Goal: Task Accomplishment & Management: Manage account settings

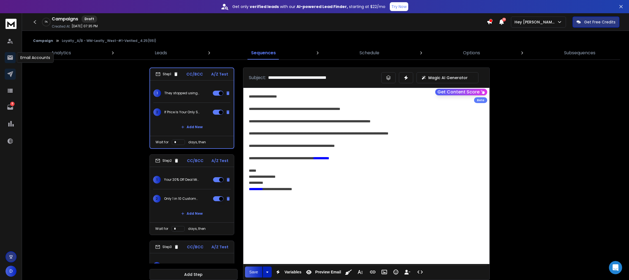
click at [13, 57] on icon at bounding box center [10, 57] width 6 height 4
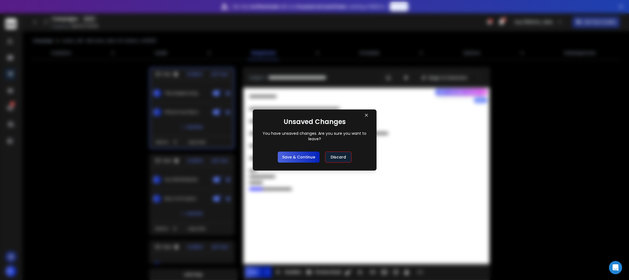
click at [367, 117] on icon at bounding box center [366, 115] width 4 height 4
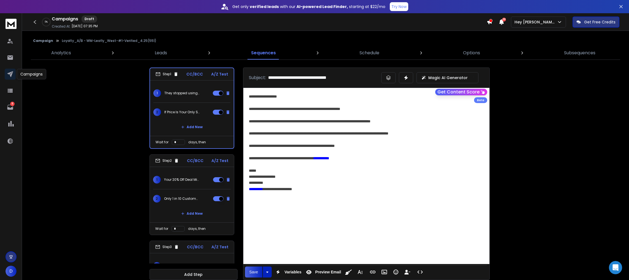
click at [12, 70] on link at bounding box center [10, 74] width 11 height 11
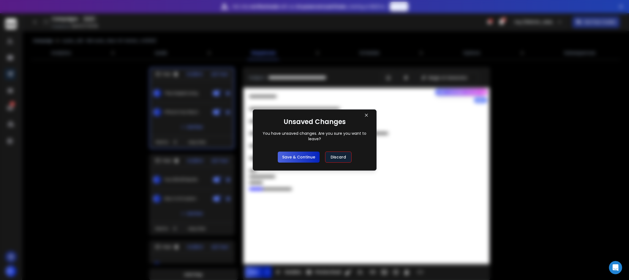
click at [308, 157] on button "Save & Continue" at bounding box center [299, 157] width 42 height 11
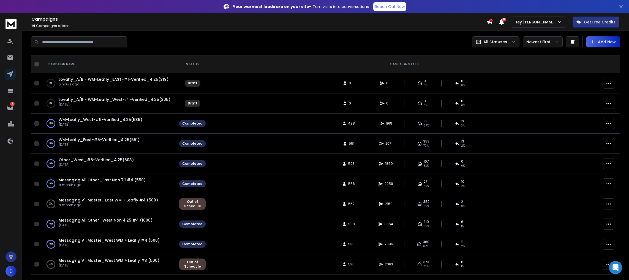
click at [136, 80] on span "Loyalty_A/B - WM-Leafly_EAST-#1-Verified_4.25(319)" at bounding box center [114, 80] width 110 height 6
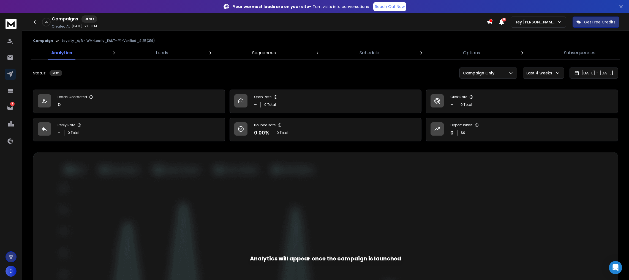
click at [263, 56] on link "Sequences" at bounding box center [264, 52] width 30 height 13
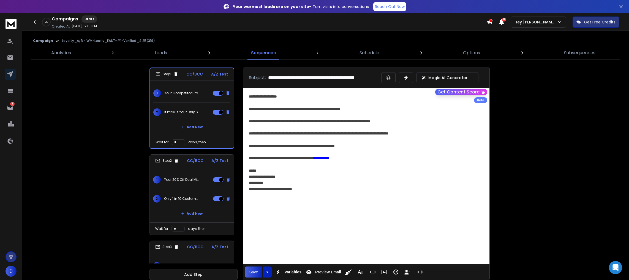
click at [191, 111] on p "If Price Is Your Only Strategy—You’re Already Losing." at bounding box center [181, 112] width 35 height 4
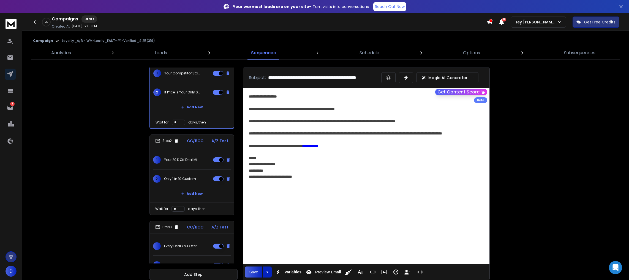
scroll to position [20, 0]
click at [200, 162] on div "1 Your 20% Off Deal Might Be the Most Expensive Mistake You’re Making." at bounding box center [192, 159] width 78 height 19
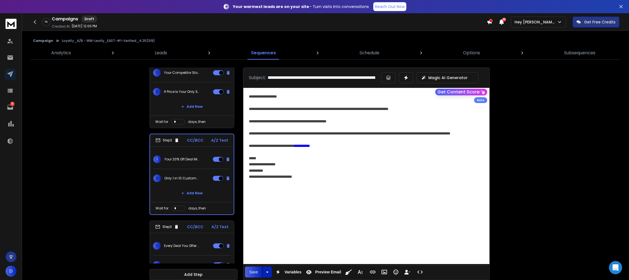
click at [194, 176] on p "Only 1 in 10 Customers Come Back—Let’s Fix That." at bounding box center [181, 178] width 35 height 4
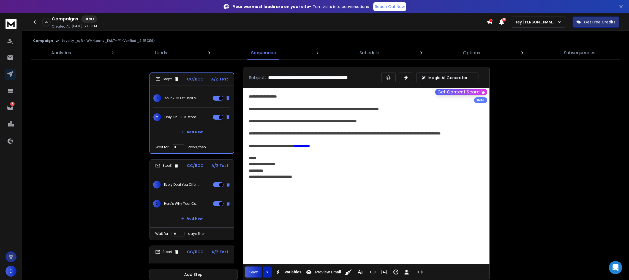
scroll to position [82, 0]
click at [194, 183] on p "Every Deal You Offer Trains Customers to Wait for the Next One." at bounding box center [181, 184] width 35 height 4
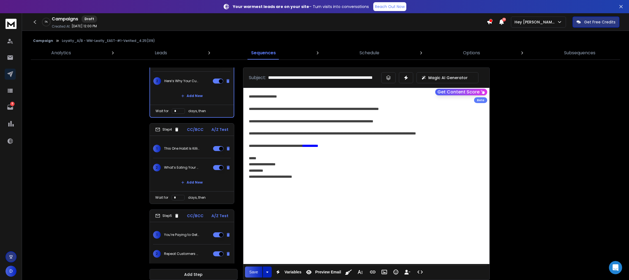
scroll to position [203, 0]
click at [194, 153] on div "1 This One Habit Is Killing Cannabis Profits—And Everyone’s Doing It." at bounding box center [192, 149] width 78 height 19
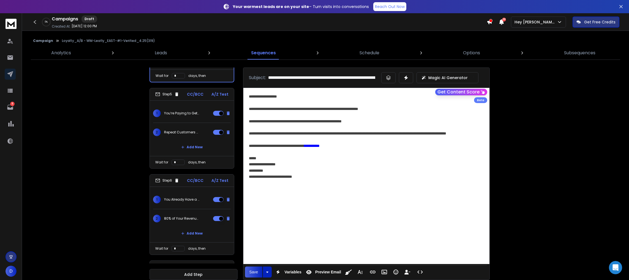
scroll to position [324, 0]
click at [189, 113] on p "You’re Paying to Get Customers—But Doing Nothing to Keep Them." at bounding box center [181, 114] width 35 height 4
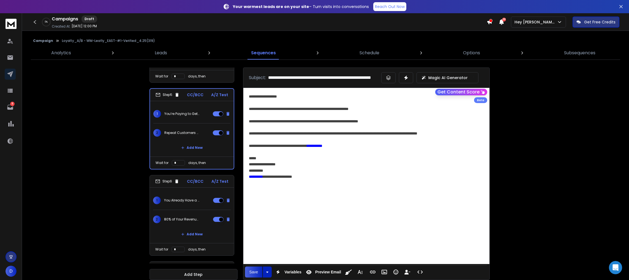
click at [188, 131] on p "Repeat Customers Make You Rich. So Why Don’t You Want More?" at bounding box center [181, 133] width 35 height 4
click at [192, 197] on div "1 You Already Have a Goldmine. You're Just Not Mining It." at bounding box center [176, 200] width 46 height 8
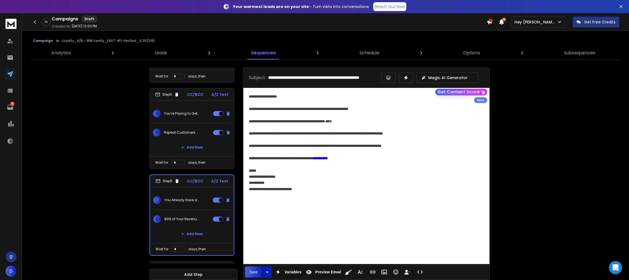
click at [188, 216] on div "2 80% of Your Revenue Will Come From 20% of Your Customers" at bounding box center [176, 219] width 46 height 8
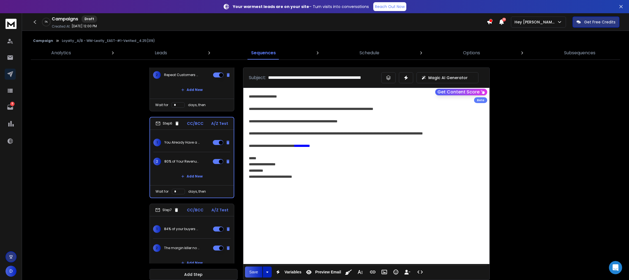
scroll to position [390, 0]
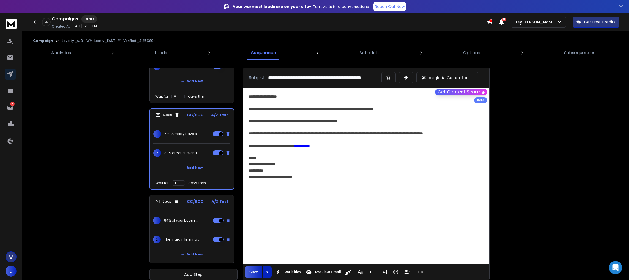
click at [195, 220] on p "84% of your buyers won’t come back" at bounding box center [181, 220] width 35 height 4
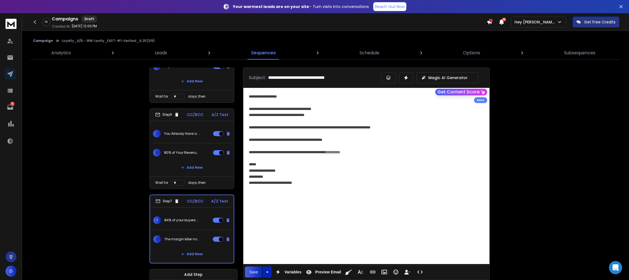
click at [191, 238] on p "The margin killer no one wants to talk about" at bounding box center [181, 239] width 35 height 4
type input "**********"
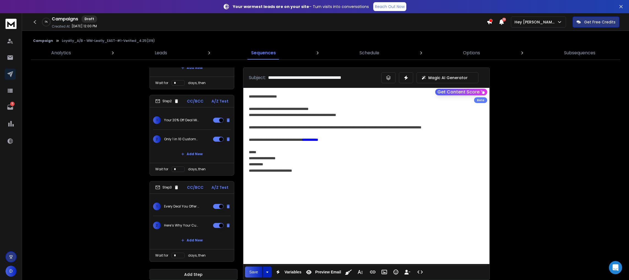
scroll to position [60, 0]
click at [177, 169] on input "*" at bounding box center [178, 168] width 13 height 6
type input "**********"
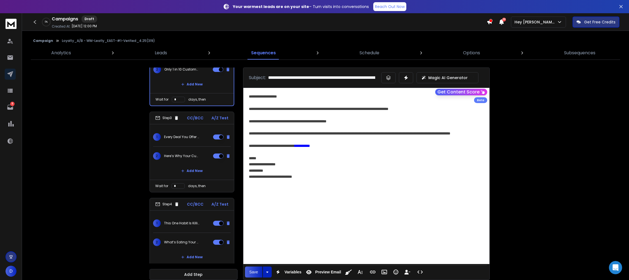
scroll to position [131, 0]
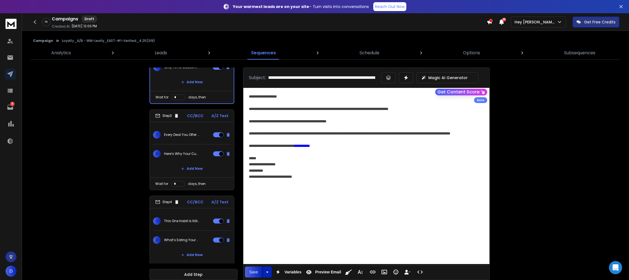
type input "*"
click at [180, 183] on input "*" at bounding box center [178, 184] width 13 height 6
type input "**********"
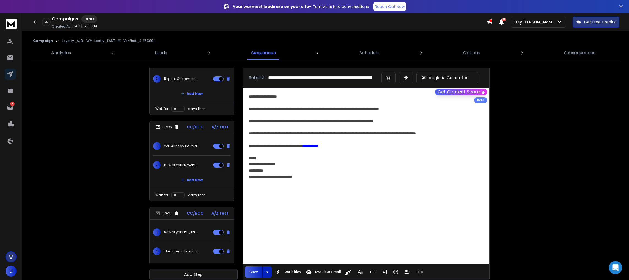
scroll to position [390, 0]
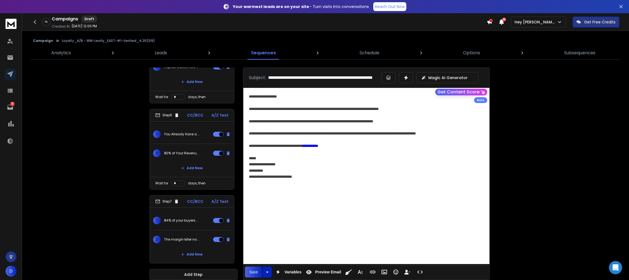
type input "*"
click at [180, 97] on input "*" at bounding box center [178, 97] width 13 height 6
type input "**********"
type input "*"
click at [182, 183] on input "*" at bounding box center [178, 183] width 13 height 6
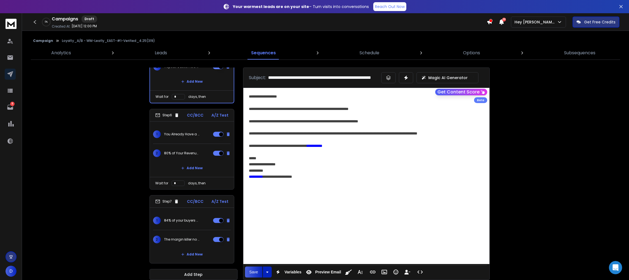
type input "**********"
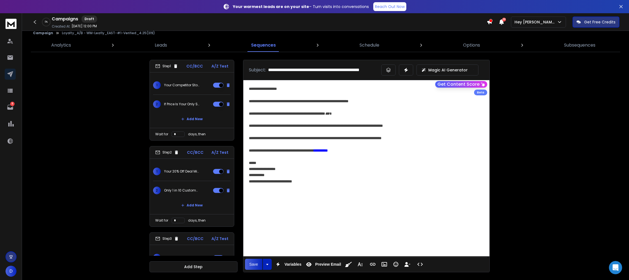
scroll to position [0, 0]
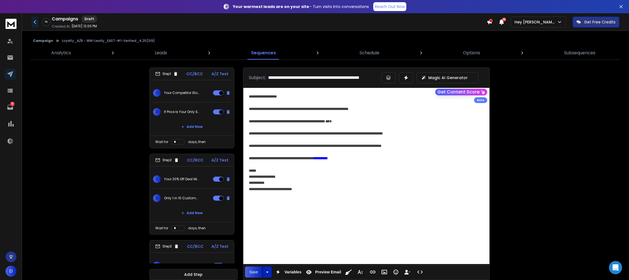
type input "*"
click at [34, 23] on icon at bounding box center [35, 22] width 5 height 5
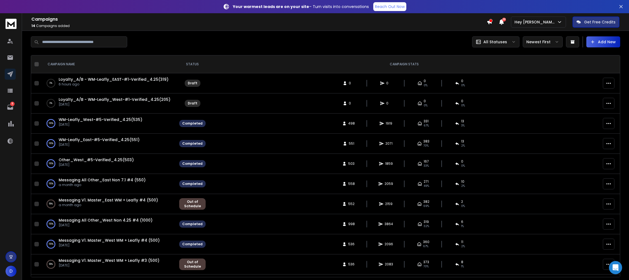
click at [79, 80] on span "Loyalty_A/B - WM-Leafly_EAST-#1-Verified_4.25(319)" at bounding box center [114, 80] width 110 height 6
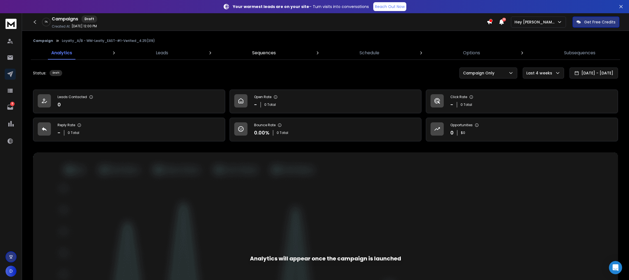
click at [256, 52] on p "Sequences" at bounding box center [264, 53] width 24 height 7
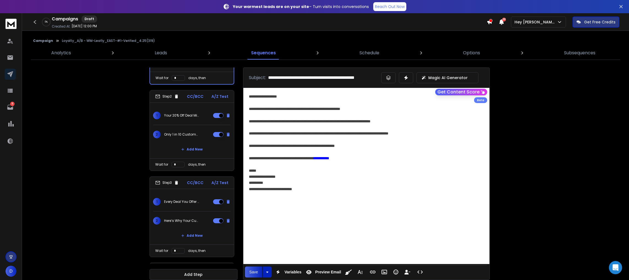
scroll to position [95, 0]
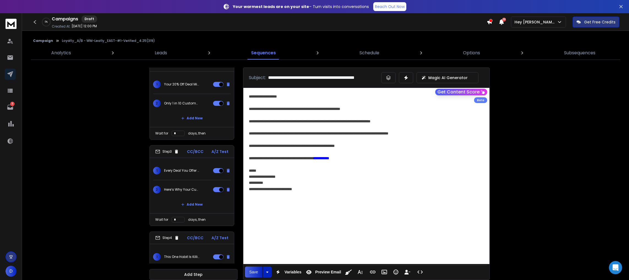
click at [182, 133] on input "*" at bounding box center [178, 134] width 13 height 6
type input "**********"
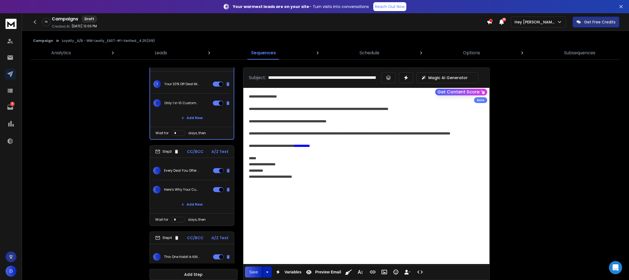
type input "*"
click at [179, 219] on input "*" at bounding box center [178, 220] width 13 height 6
type input "**********"
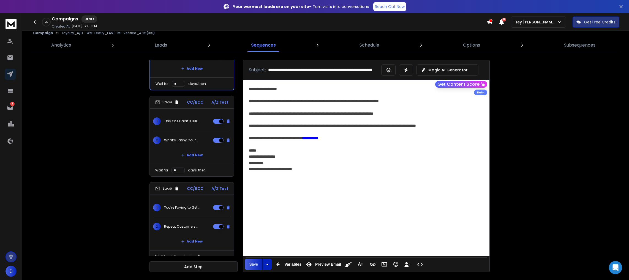
scroll to position [230, 0]
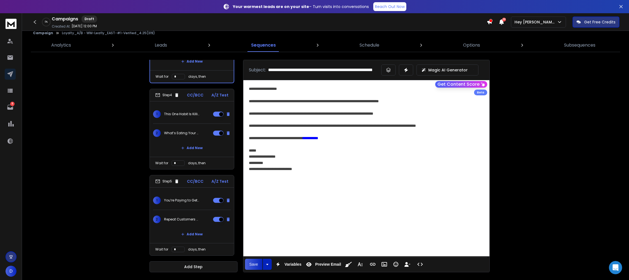
type input "*"
click at [213, 201] on button "button" at bounding box center [218, 200] width 10 height 5
type input "**********"
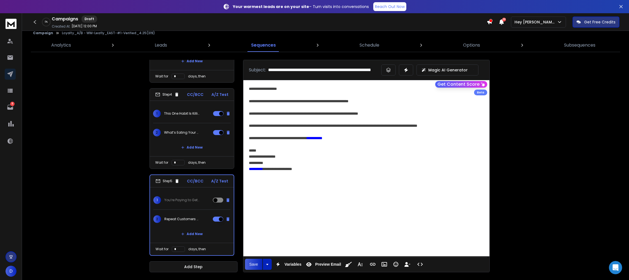
click at [213, 218] on button "button" at bounding box center [218, 219] width 10 height 5
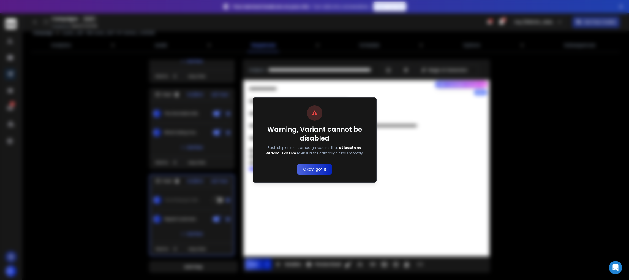
click at [306, 171] on button "Okay, got it" at bounding box center [315, 169] width 34 height 11
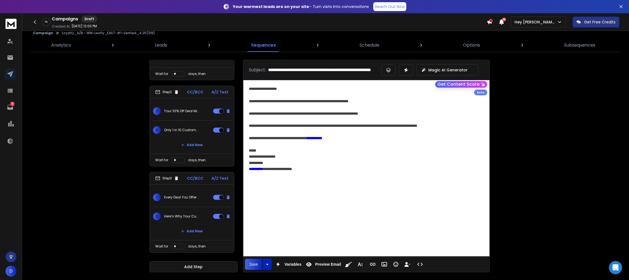
scroll to position [0, 0]
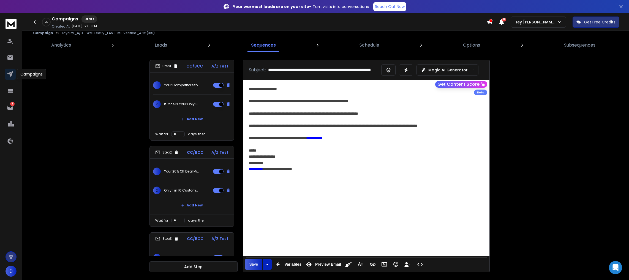
click at [14, 73] on link at bounding box center [10, 74] width 11 height 11
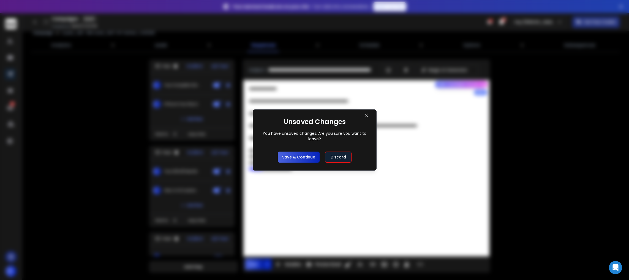
click at [365, 113] on icon at bounding box center [366, 115] width 4 height 4
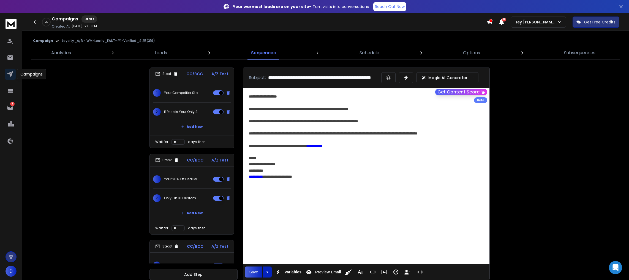
click at [13, 72] on link at bounding box center [10, 74] width 11 height 11
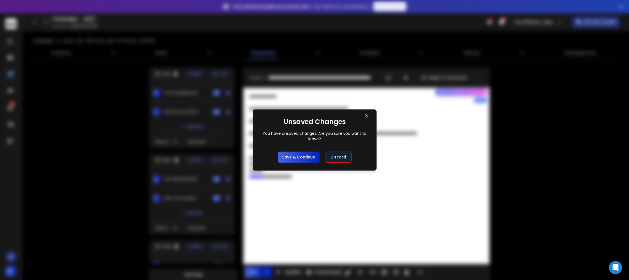
click at [307, 158] on button "Save & Continue" at bounding box center [299, 157] width 42 height 11
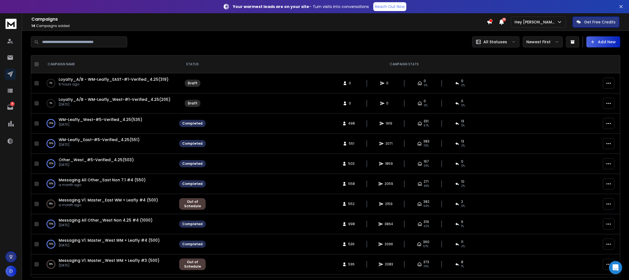
click at [99, 102] on p "[DATE]" at bounding box center [115, 104] width 112 height 4
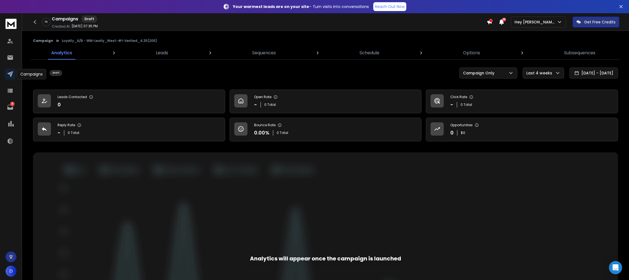
click at [10, 76] on icon at bounding box center [10, 74] width 6 height 6
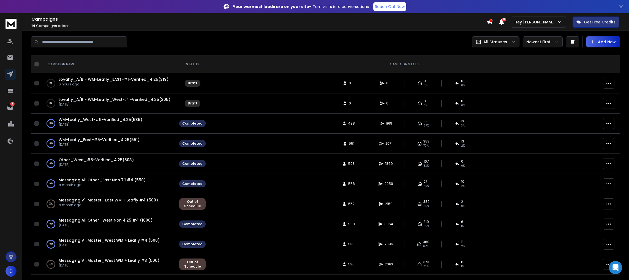
click at [613, 103] on button "button" at bounding box center [609, 103] width 12 height 11
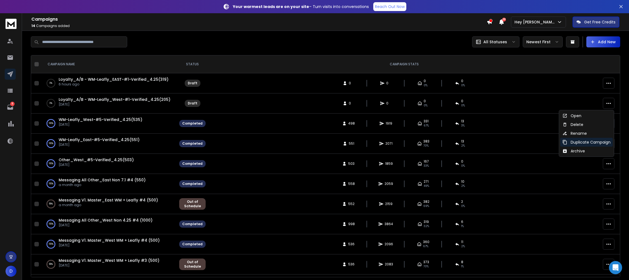
click at [589, 141] on div "Duplicate Campaign" at bounding box center [587, 142] width 48 height 6
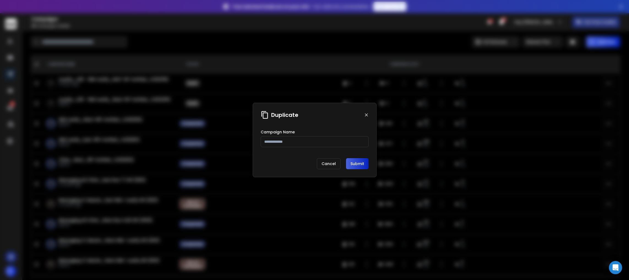
click at [318, 141] on input "text" at bounding box center [315, 141] width 108 height 11
type input "**********"
click at [352, 161] on button "Submit" at bounding box center [357, 163] width 23 height 11
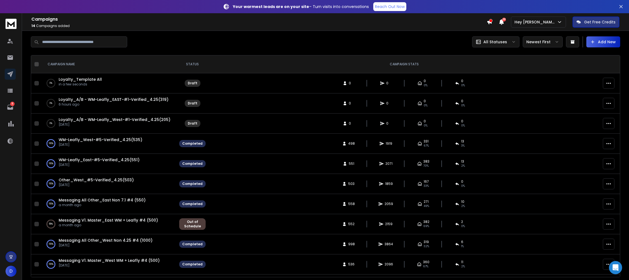
click at [98, 100] on span "Loyalty_A/B - WM-Leafly_EAST-#1-Verified_4.25(319)" at bounding box center [114, 100] width 110 height 6
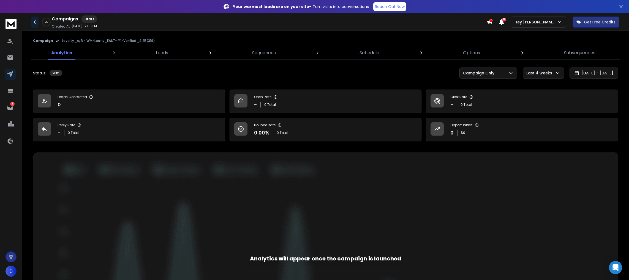
click at [37, 23] on icon at bounding box center [35, 22] width 5 height 5
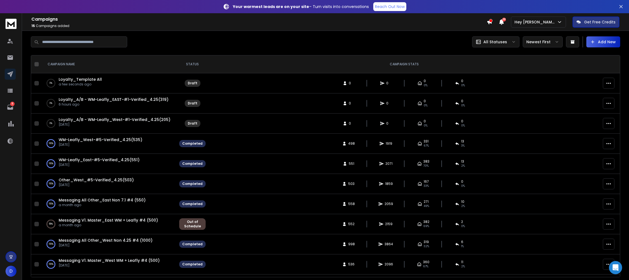
click at [145, 100] on span "Loyalty_A/B - WM-Leafly_EAST-#1-Verified_4.25(319)" at bounding box center [114, 100] width 110 height 6
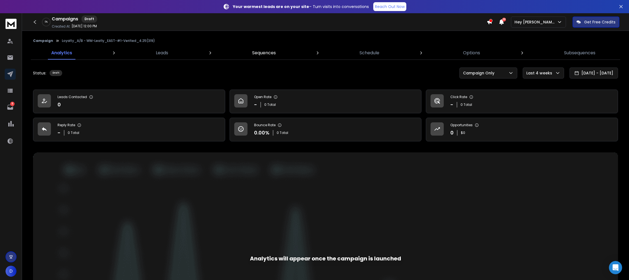
click at [269, 50] on p "Sequences" at bounding box center [264, 53] width 24 height 7
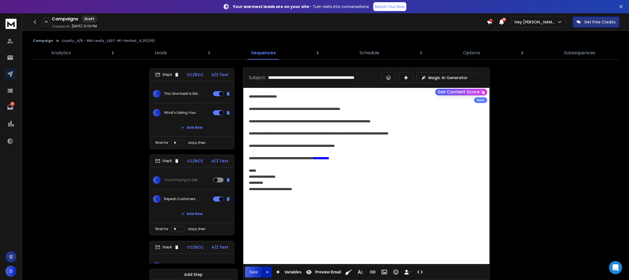
scroll to position [278, 0]
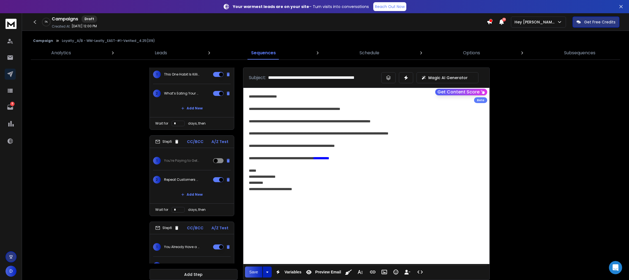
click at [179, 144] on icon at bounding box center [176, 141] width 5 height 5
click at [179, 143] on icon at bounding box center [176, 141] width 5 height 5
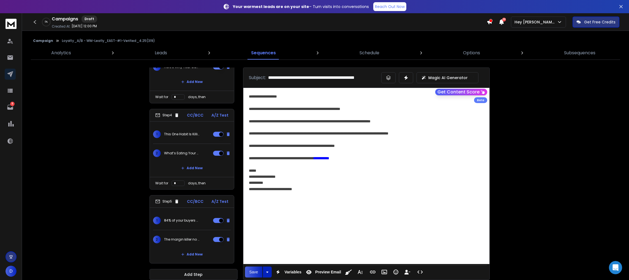
scroll to position [8, 0]
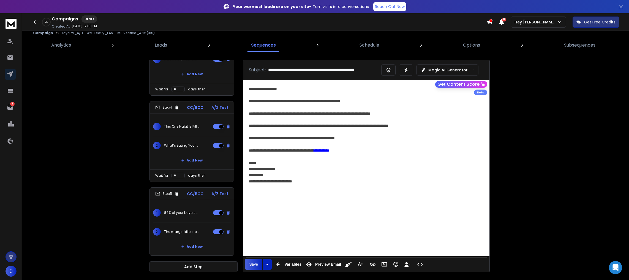
click at [178, 193] on icon at bounding box center [176, 194] width 3 height 4
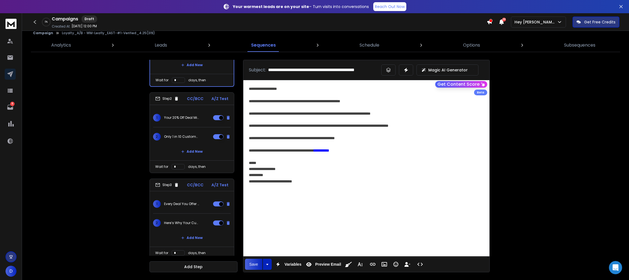
scroll to position [0, 0]
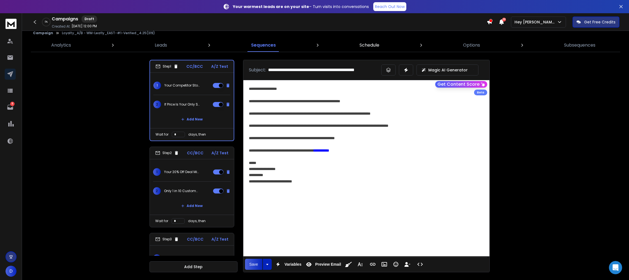
click at [372, 45] on p "Schedule" at bounding box center [370, 45] width 20 height 7
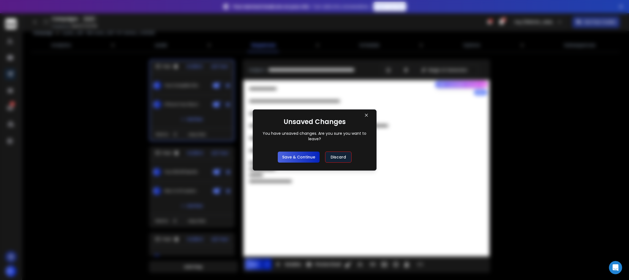
click at [304, 155] on button "Save & Continue" at bounding box center [299, 157] width 42 height 11
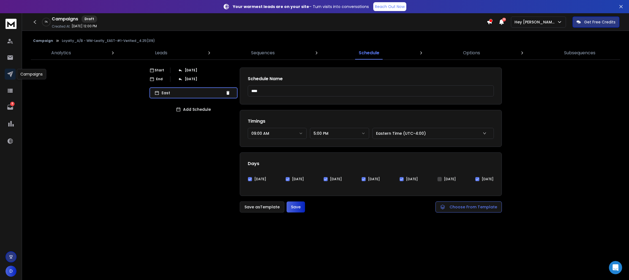
click at [13, 74] on icon at bounding box center [10, 74] width 7 height 7
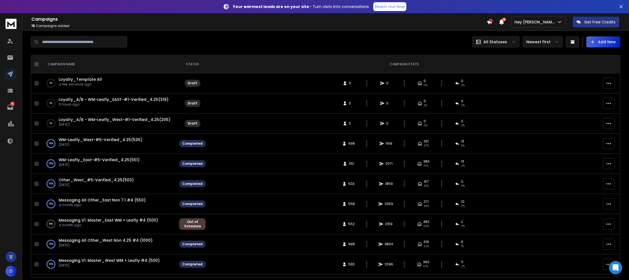
click at [113, 121] on span "Loyalty_A/B - WM-Leafly_West-#1-Verified_4.25(205)" at bounding box center [115, 120] width 112 height 6
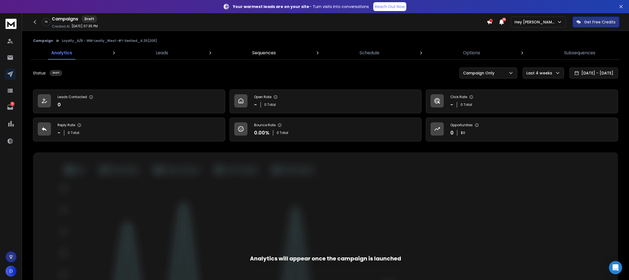
click at [249, 53] on link "Sequences" at bounding box center [264, 52] width 30 height 13
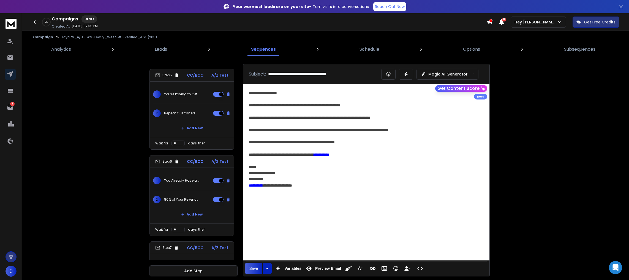
scroll to position [340, 0]
click at [199, 95] on p "You’re Paying to Get Customers—But Doing Nothing to Keep Them." at bounding box center [181, 95] width 35 height 4
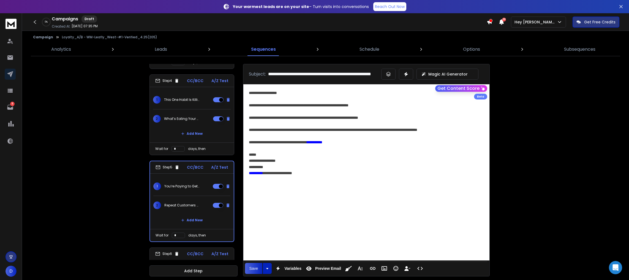
scroll to position [244, 0]
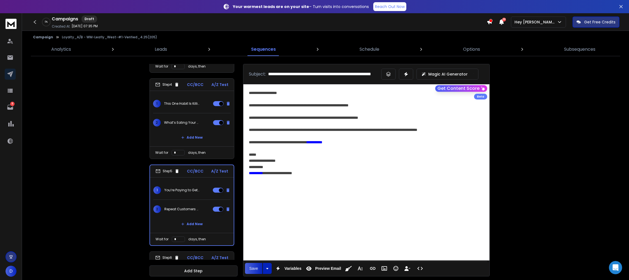
click at [177, 88] on div "Step 4 CC/BCC A/Z Test" at bounding box center [192, 85] width 84 height 12
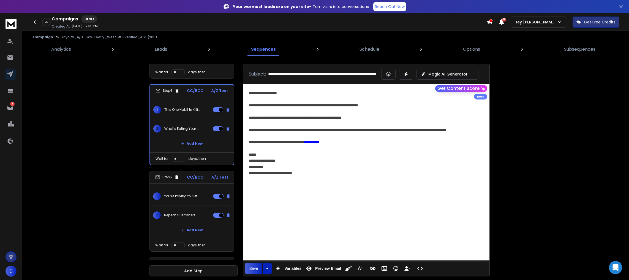
scroll to position [239, 0]
click at [179, 90] on icon at bounding box center [176, 90] width 3 height 4
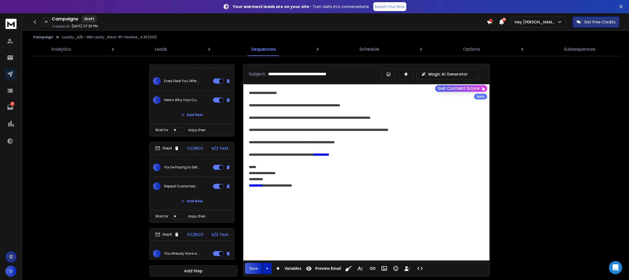
scroll to position [165, 0]
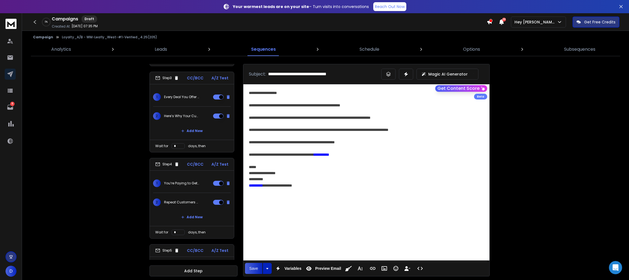
click at [178, 80] on icon at bounding box center [176, 77] width 5 height 5
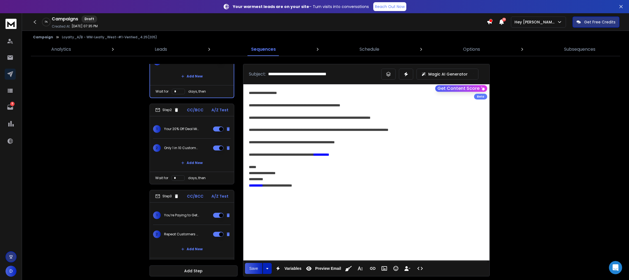
scroll to position [31, 0]
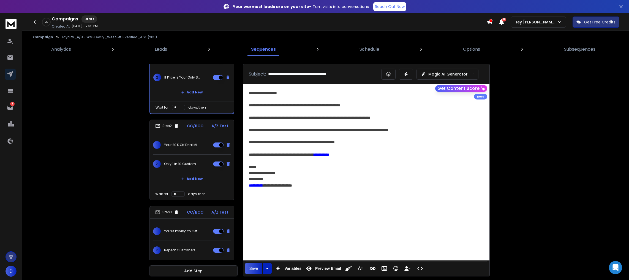
click at [178, 124] on icon at bounding box center [176, 126] width 3 height 4
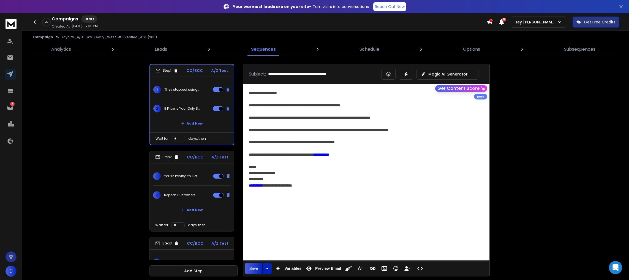
scroll to position [3, 0]
click at [177, 69] on icon at bounding box center [175, 71] width 3 height 4
type input "**********"
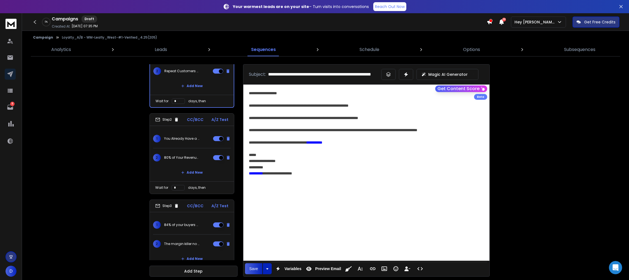
scroll to position [45, 0]
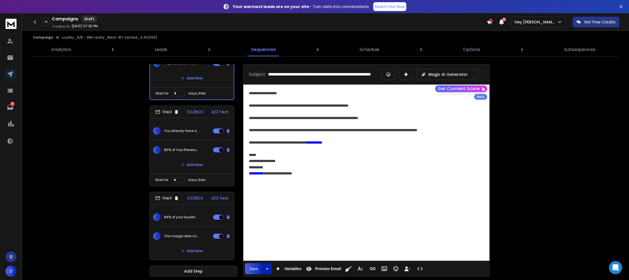
click at [179, 93] on input "*" at bounding box center [178, 94] width 13 height 6
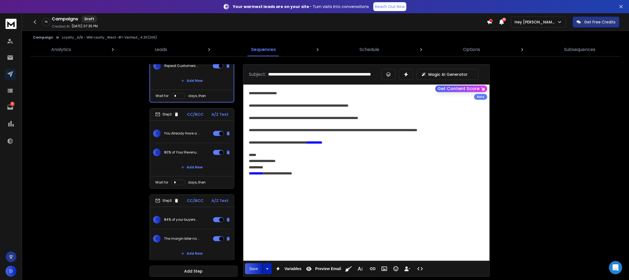
type input "*"
click at [181, 181] on input "*" at bounding box center [178, 183] width 13 height 6
type input "**********"
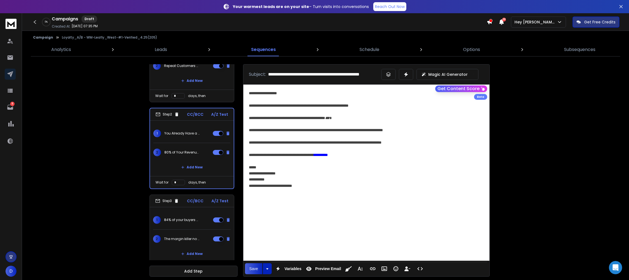
scroll to position [8, 0]
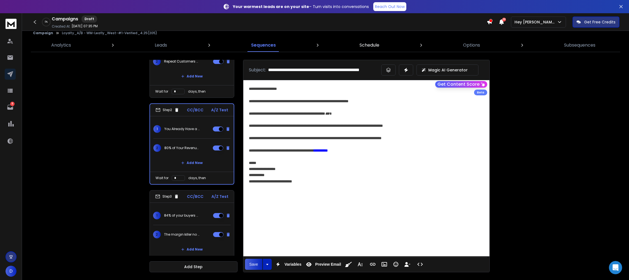
type input "*"
click at [370, 46] on p "Schedule" at bounding box center [370, 45] width 20 height 7
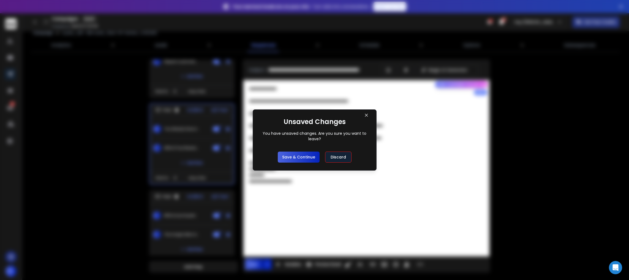
click at [296, 159] on button "Save & Continue" at bounding box center [299, 157] width 42 height 11
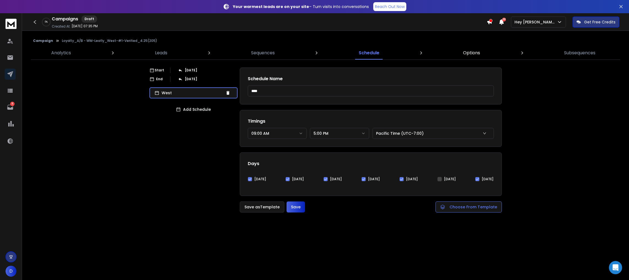
click at [469, 49] on link "Options" at bounding box center [472, 52] width 24 height 13
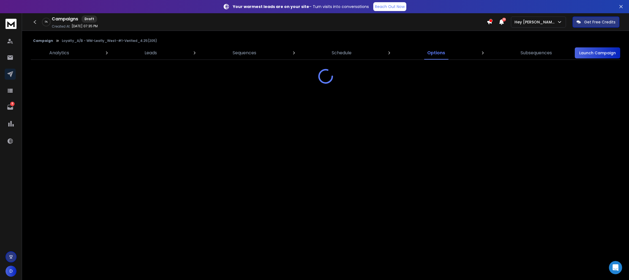
click at [469, 50] on div "Analytics Leads Sequences Schedule Options Subsequences" at bounding box center [301, 52] width 540 height 13
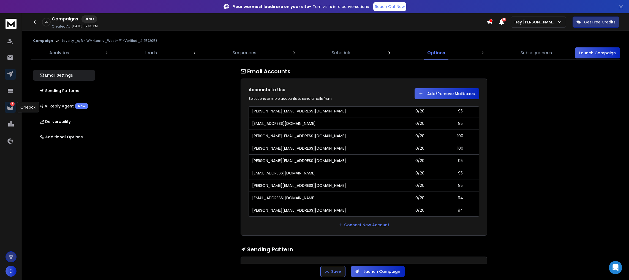
click at [11, 109] on icon at bounding box center [10, 107] width 7 height 7
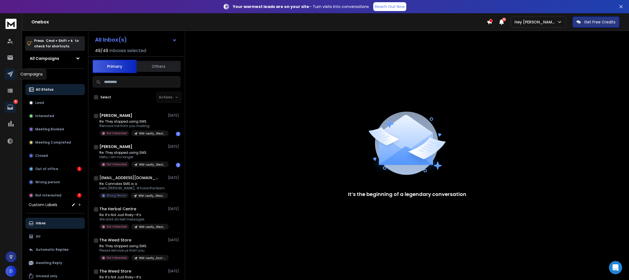
click at [8, 76] on icon at bounding box center [10, 74] width 7 height 7
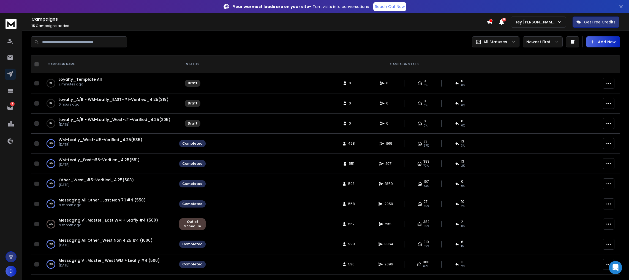
click at [153, 118] on span "Loyalty_A/B - WM-Leafly_West-#1-Verified_4.25(205)" at bounding box center [115, 120] width 112 height 6
